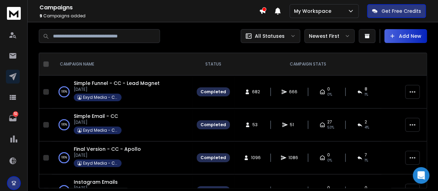
click at [64, 65] on th "CAMPAIGN NAME" at bounding box center [122, 64] width 141 height 23
drag, startPoint x: 64, startPoint y: 65, endPoint x: 326, endPoint y: 65, distance: 261.1
click at [326, 65] on tr "CAMPAIGN NAME STATUS CAMPAIGN STATS" at bounding box center [233, 64] width 388 height 23
drag, startPoint x: 39, startPoint y: 10, endPoint x: 86, endPoint y: 17, distance: 47.3
click at [86, 17] on div "Campaigns 9 Campaigns added" at bounding box center [149, 10] width 220 height 15
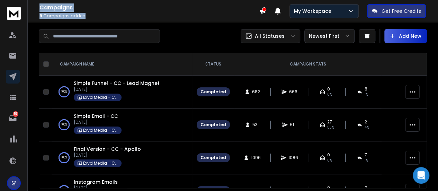
click at [349, 12] on icon "button" at bounding box center [350, 11] width 7 height 7
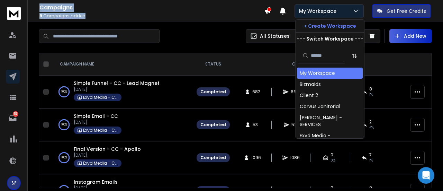
click at [353, 12] on div "My Workspace" at bounding box center [329, 11] width 60 height 7
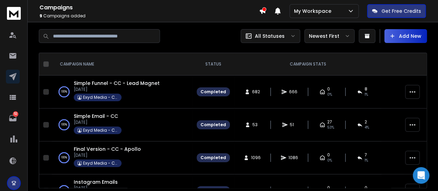
click at [171, 25] on div "Campaigns 9 Campaigns Added All Statuses Newest First Add New CAMPAIGN NAME STA…" at bounding box center [233, 108] width 410 height 173
click at [193, 63] on th "STATUS" at bounding box center [214, 64] width 42 height 23
drag, startPoint x: 240, startPoint y: 9, endPoint x: 205, endPoint y: 11, distance: 35.0
click at [205, 11] on div "New in ReachInbox" at bounding box center [231, 11] width 54 height 13
click at [212, 12] on div "New in ReachInbox" at bounding box center [231, 11] width 54 height 13
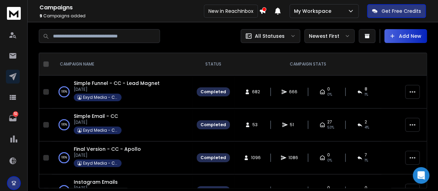
click at [212, 12] on div "New in ReachInbox" at bounding box center [231, 11] width 54 height 13
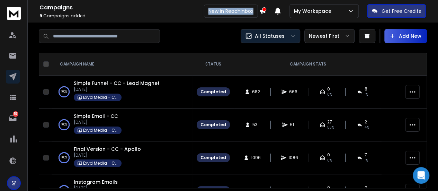
drag, startPoint x: 212, startPoint y: 12, endPoint x: 255, endPoint y: 38, distance: 50.8
click at [251, 36] on body "Get only verified leads with our AI-powered Lead Finder, starting at $22/mo Try…" at bounding box center [219, 95] width 438 height 191
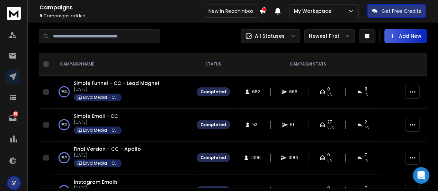
click at [185, 31] on div at bounding box center [136, 36] width 194 height 14
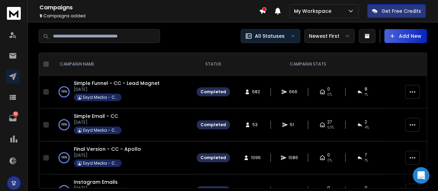
scroll to position [4, 0]
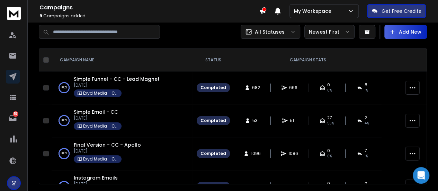
click at [300, 65] on th "CAMPAIGN STATS" at bounding box center [308, 60] width 148 height 23
drag, startPoint x: 300, startPoint y: 65, endPoint x: 70, endPoint y: 58, distance: 230.4
click at [70, 58] on tr "CAMPAIGN NAME STATUS CAMPAIGN STATS" at bounding box center [233, 60] width 388 height 23
click at [70, 58] on th "CAMPAIGN NAME" at bounding box center [122, 60] width 141 height 23
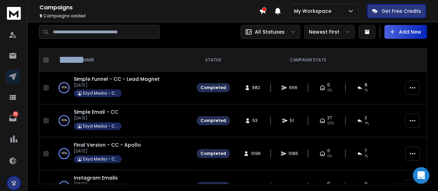
click at [70, 58] on th "CAMPAIGN NAME" at bounding box center [122, 60] width 141 height 23
drag, startPoint x: 70, startPoint y: 58, endPoint x: 306, endPoint y: 60, distance: 236.6
click at [306, 60] on tr "CAMPAIGN NAME STATUS CAMPAIGN STATS" at bounding box center [233, 60] width 388 height 23
click at [306, 60] on th "CAMPAIGN STATS" at bounding box center [308, 60] width 148 height 23
click at [306, 61] on th "CAMPAIGN STATS" at bounding box center [308, 60] width 148 height 23
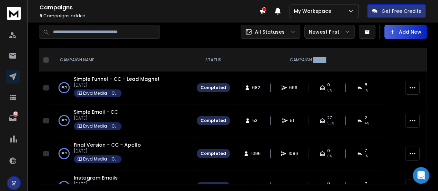
click at [306, 61] on th "CAMPAIGN STATS" at bounding box center [308, 60] width 148 height 23
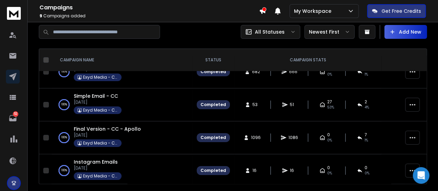
scroll to position [0, 0]
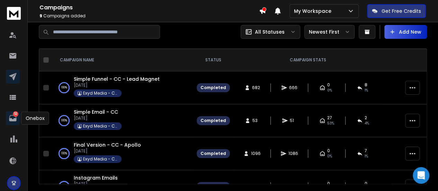
click at [11, 118] on icon at bounding box center [12, 118] width 7 height 6
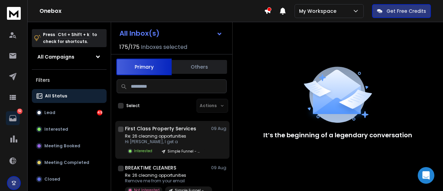
click at [162, 128] on h1 "First Class Property Services" at bounding box center [160, 128] width 71 height 7
